Goal: Task Accomplishment & Management: Manage account settings

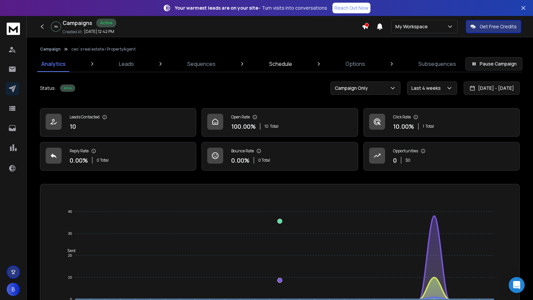
click at [283, 64] on p "Schedule" at bounding box center [280, 64] width 23 height 8
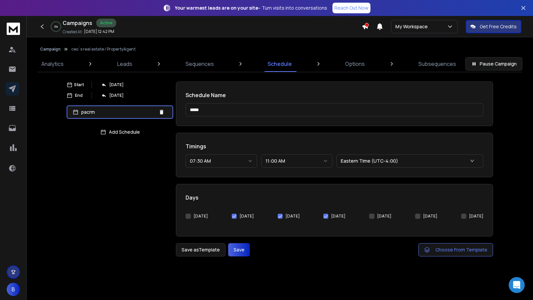
click at [188, 215] on button "Monday" at bounding box center [187, 216] width 5 height 5
click at [244, 250] on button "Save" at bounding box center [239, 249] width 22 height 13
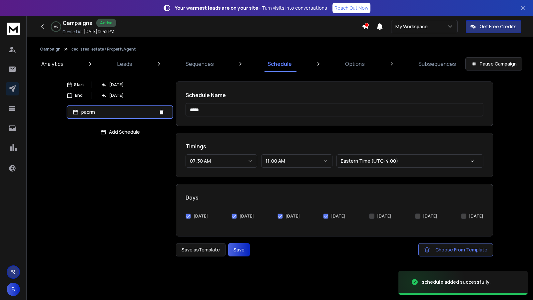
click at [57, 63] on p "Analytics" at bounding box center [52, 64] width 22 height 8
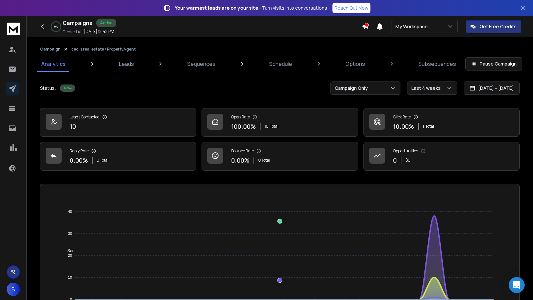
click at [523, 9] on icon at bounding box center [523, 8] width 6 height 6
